Goal: Task Accomplishment & Management: Complete application form

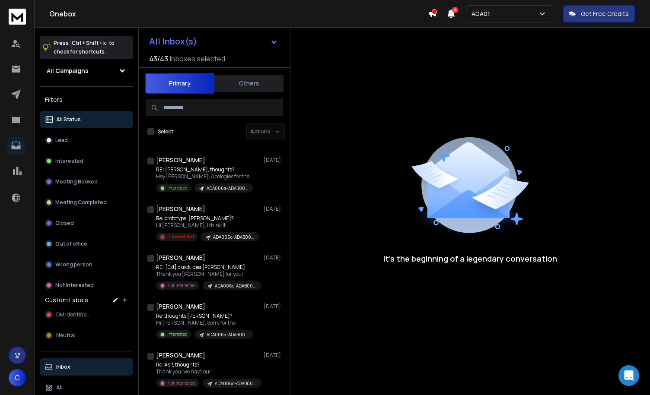
click at [243, 89] on button "Others" at bounding box center [248, 83] width 69 height 19
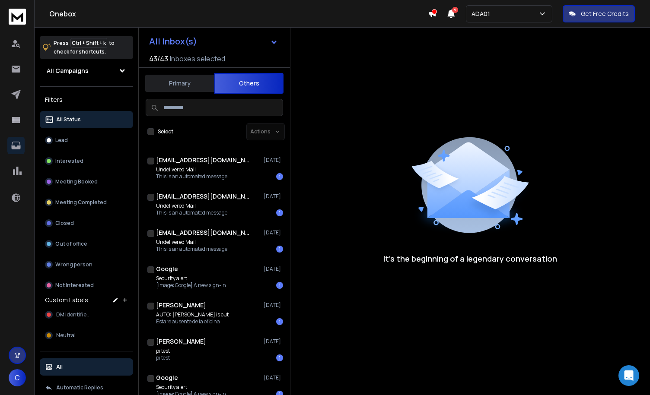
click at [199, 86] on button "Primary" at bounding box center [179, 83] width 69 height 19
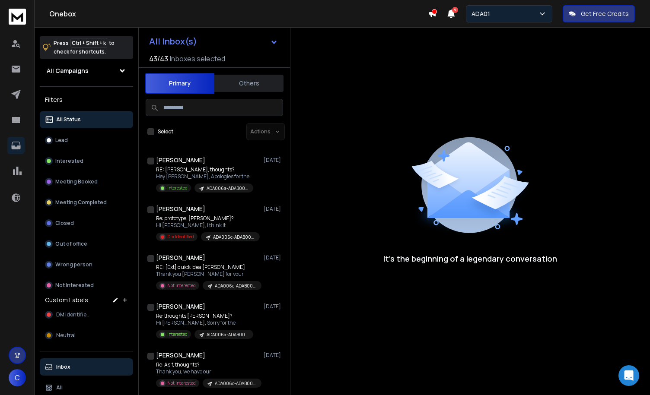
click at [521, 12] on div "ADA01" at bounding box center [508, 14] width 75 height 9
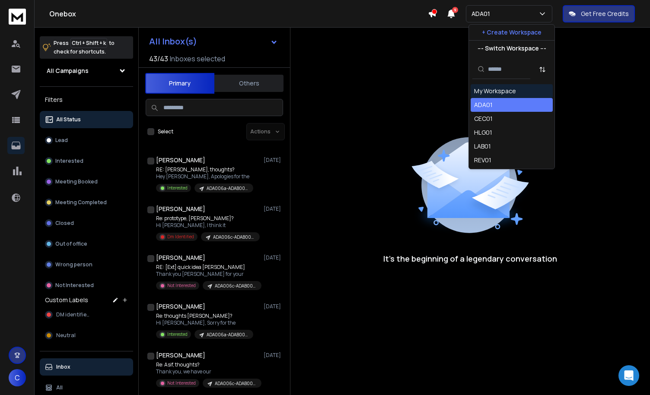
click at [496, 90] on div "My Workspace" at bounding box center [495, 91] width 42 height 9
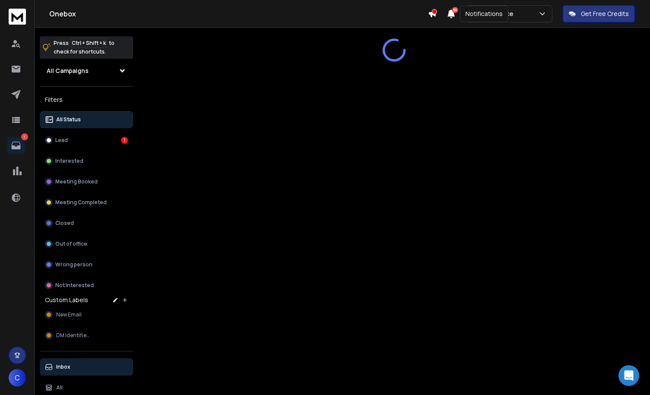
click at [493, 14] on div "Notifications" at bounding box center [484, 14] width 48 height 16
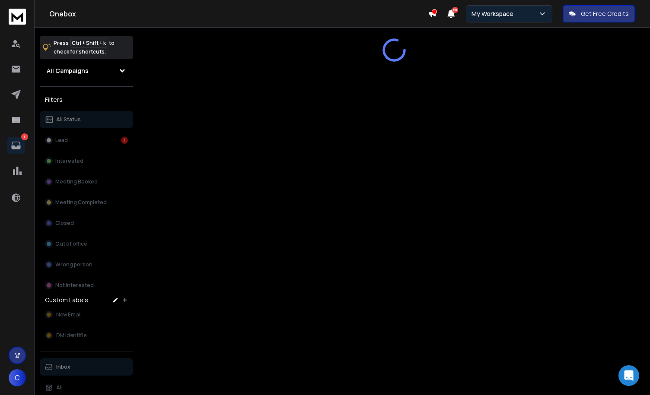
click at [519, 19] on button "My Workspace" at bounding box center [509, 13] width 86 height 17
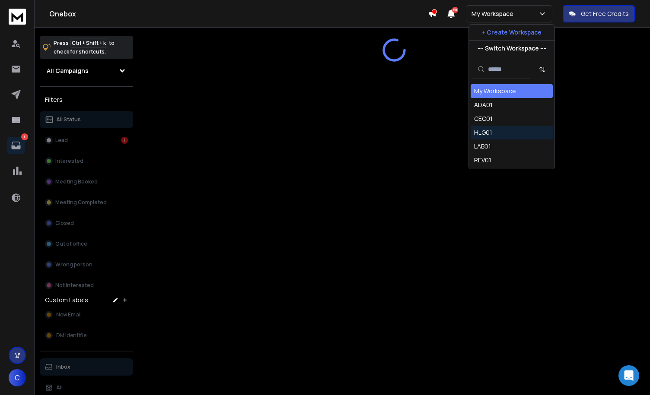
click at [503, 131] on div "HLG01" at bounding box center [511, 133] width 82 height 14
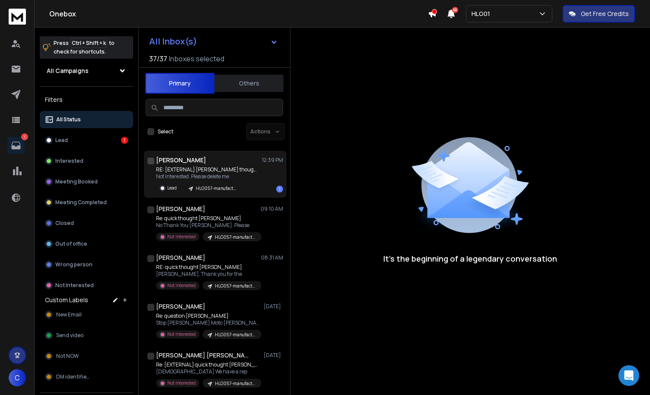
click at [212, 163] on div "Amy Craychee 12:39 PM" at bounding box center [219, 160] width 127 height 9
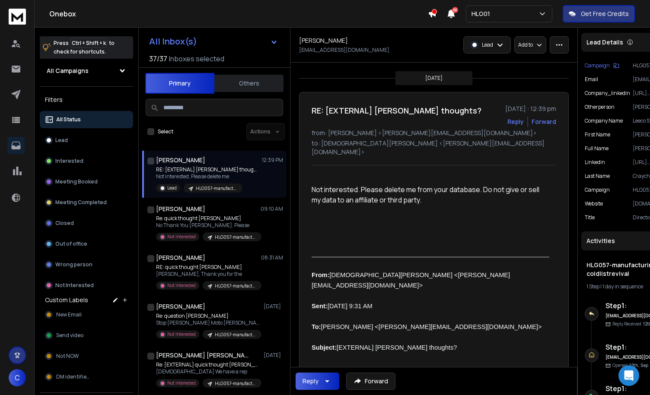
click at [502, 46] on icon at bounding box center [499, 45] width 5 height 3
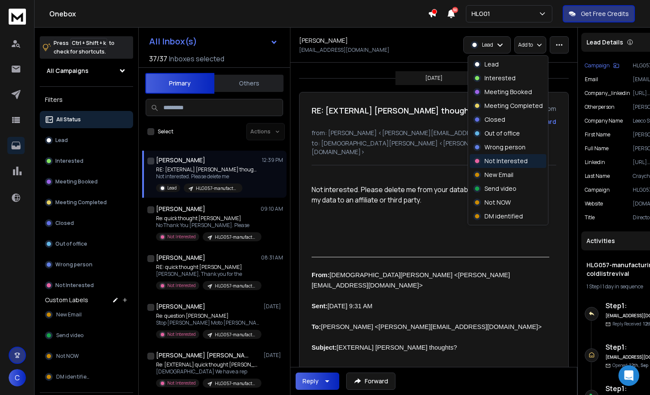
click at [512, 158] on p "Not Interested" at bounding box center [505, 161] width 43 height 9
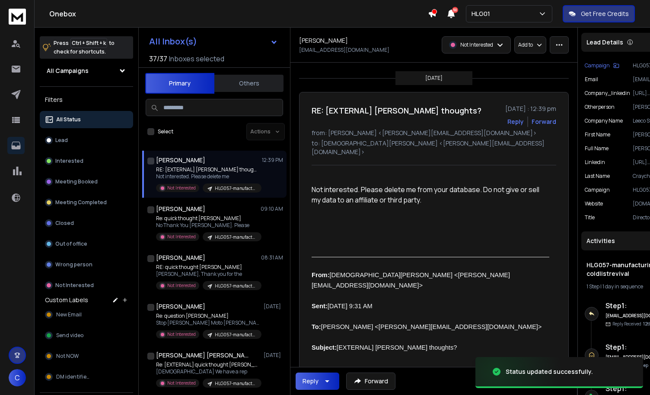
click at [563, 42] on icon "button" at bounding box center [559, 45] width 8 height 8
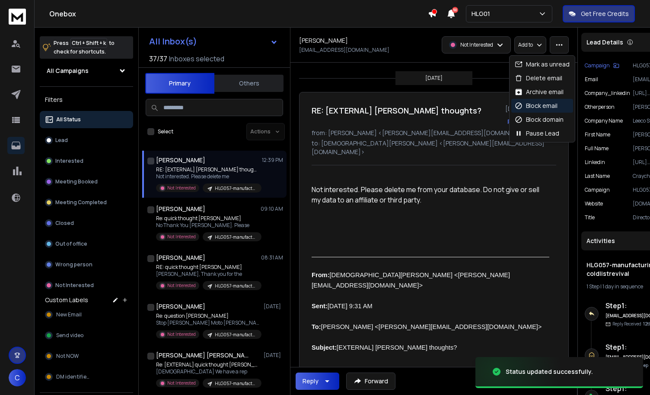
click at [555, 105] on div "Block email" at bounding box center [535, 105] width 43 height 9
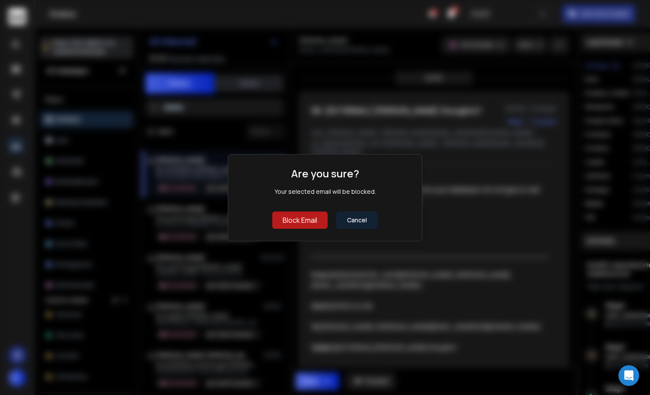
drag, startPoint x: 298, startPoint y: 214, endPoint x: 303, endPoint y: 218, distance: 6.4
click at [300, 215] on button "Block Email" at bounding box center [299, 220] width 55 height 17
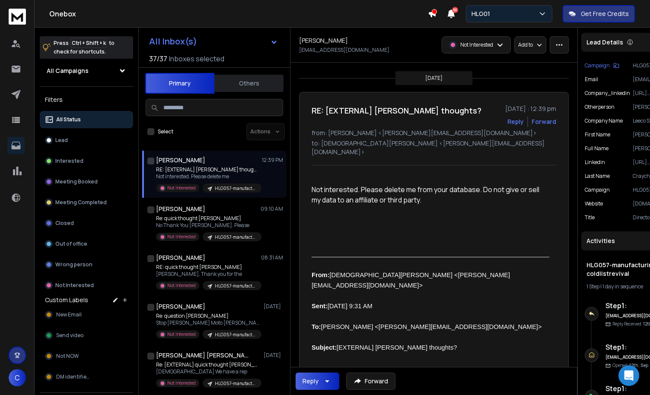
click at [492, 17] on p "HLG01" at bounding box center [482, 14] width 22 height 9
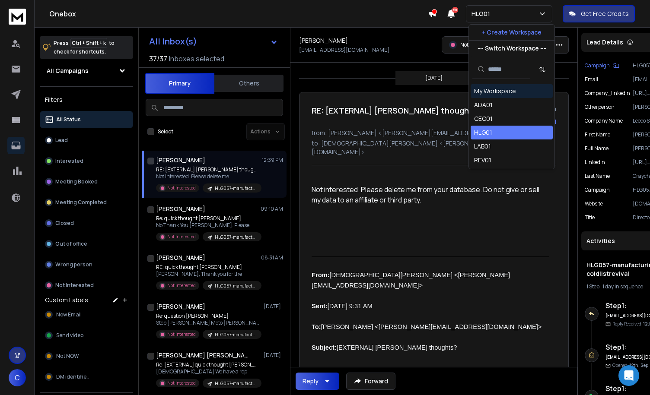
click at [498, 89] on div "My Workspace" at bounding box center [495, 91] width 42 height 9
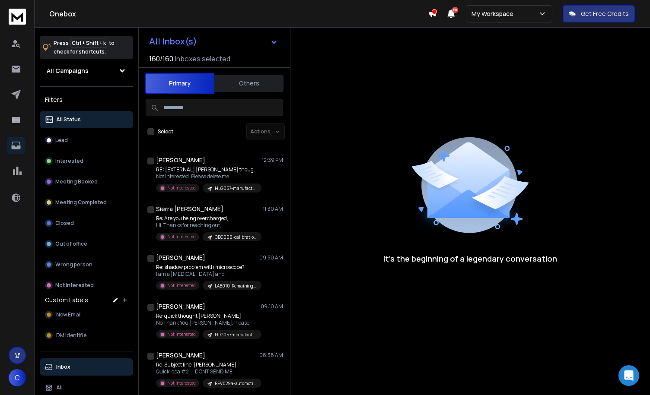
click at [241, 87] on button "Others" at bounding box center [248, 83] width 69 height 19
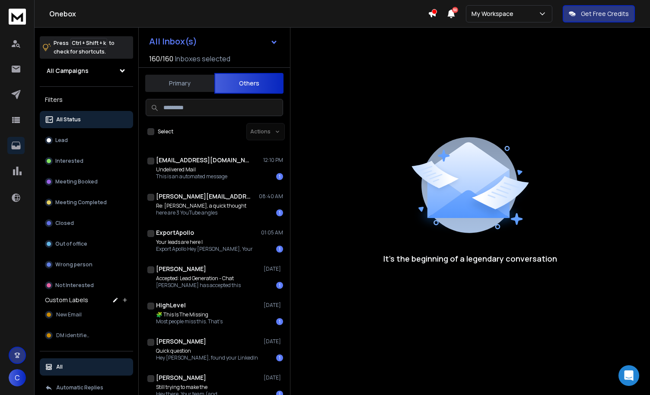
click at [185, 79] on button "Primary" at bounding box center [179, 83] width 69 height 19
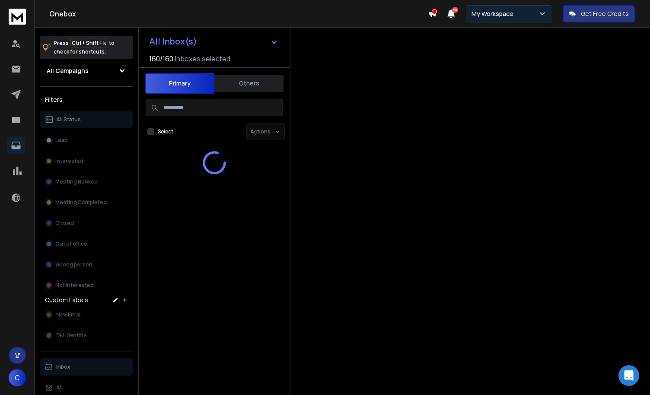
click at [513, 17] on p "My Workspace" at bounding box center [493, 14] width 45 height 9
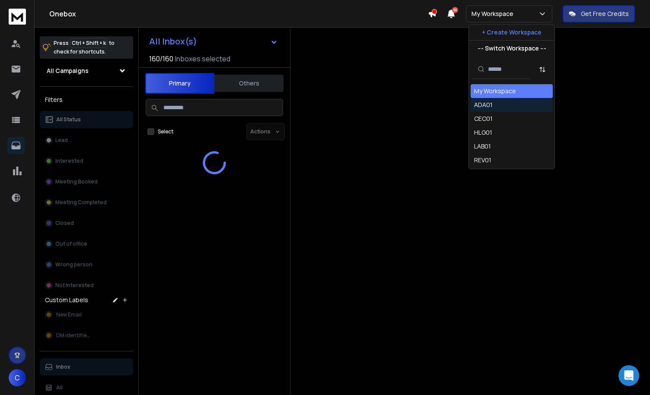
drag, startPoint x: 504, startPoint y: 103, endPoint x: 473, endPoint y: 103, distance: 31.1
click at [503, 103] on div "ADA01" at bounding box center [511, 105] width 82 height 14
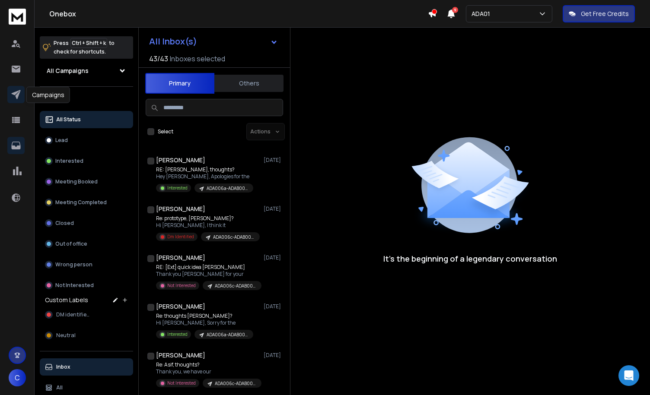
click at [15, 95] on icon at bounding box center [15, 94] width 9 height 9
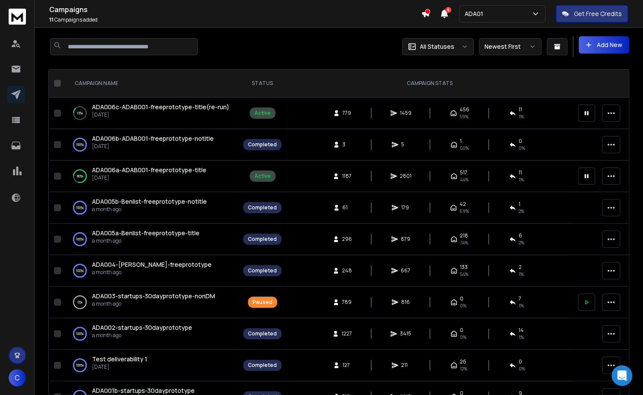
click at [308, 47] on div at bounding box center [193, 46] width 291 height 21
click at [599, 52] on button "Add New" at bounding box center [604, 44] width 51 height 17
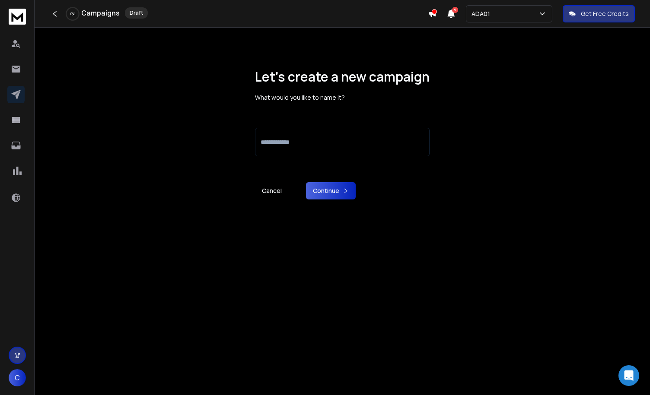
click at [303, 140] on input at bounding box center [342, 142] width 174 height 29
click at [328, 142] on input "**********" at bounding box center [342, 142] width 174 height 29
type input "**********"
click at [306, 182] on button "Continue" at bounding box center [331, 190] width 50 height 17
